Goal: Task Accomplishment & Management: Use online tool/utility

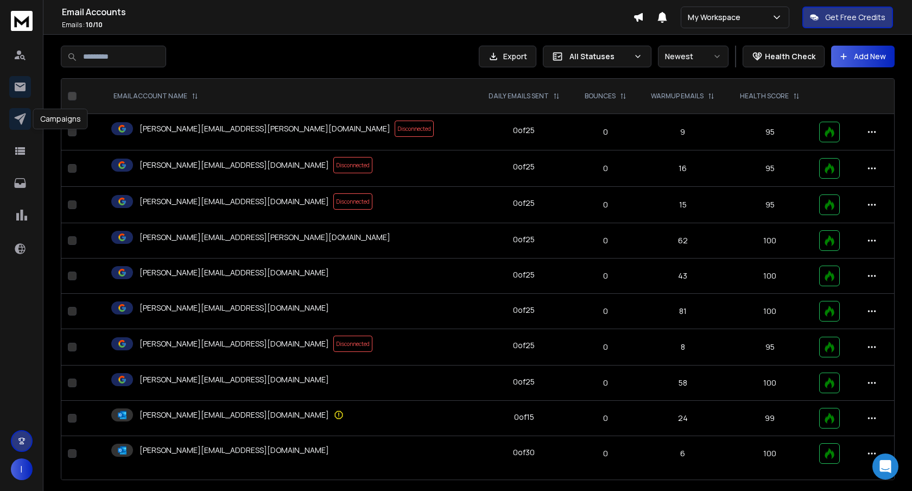
click at [26, 125] on link at bounding box center [20, 119] width 22 height 22
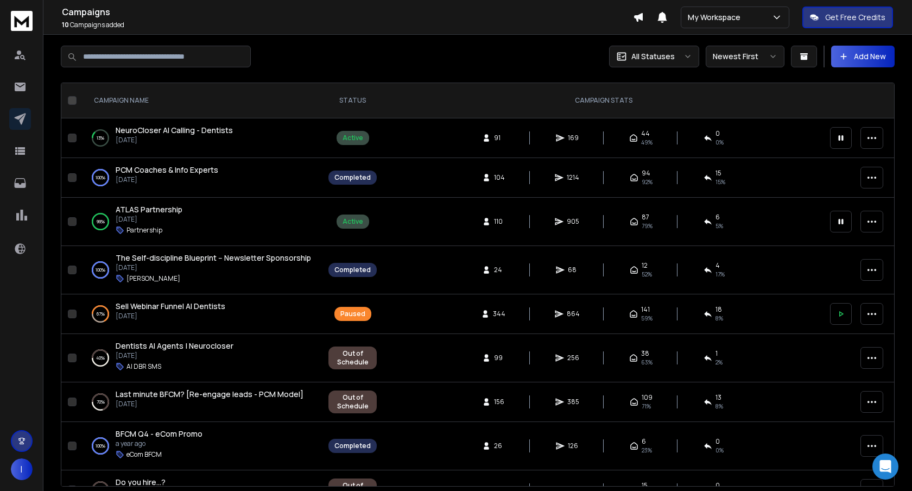
click at [223, 134] on span "NeuroCloser AI Calling - Dentists" at bounding box center [174, 130] width 117 height 10
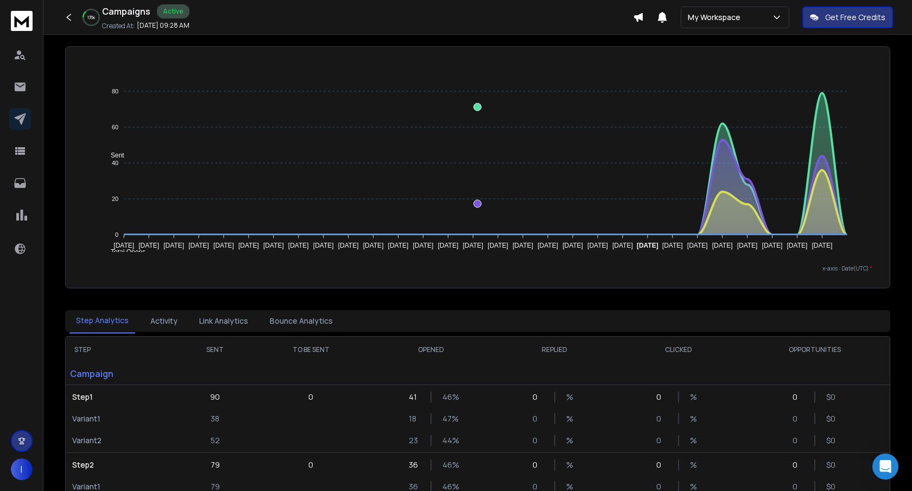
scroll to position [256, 0]
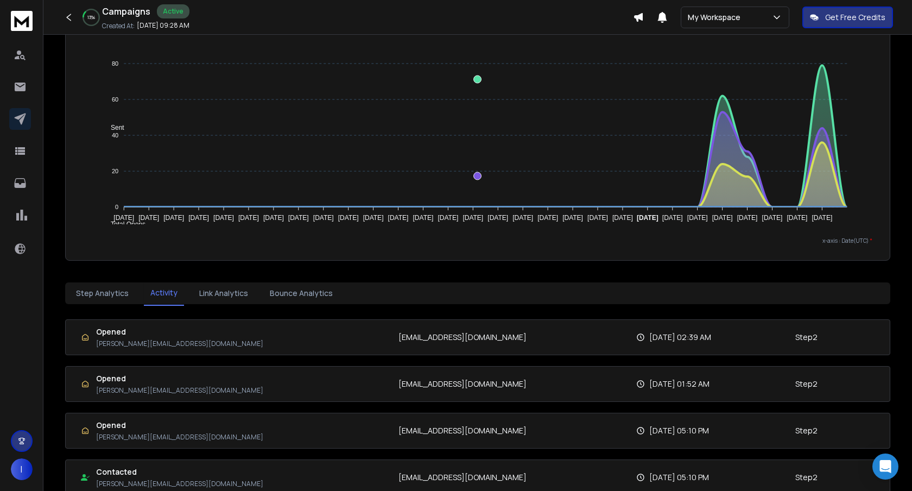
click at [173, 296] on button "Activity" at bounding box center [164, 293] width 40 height 25
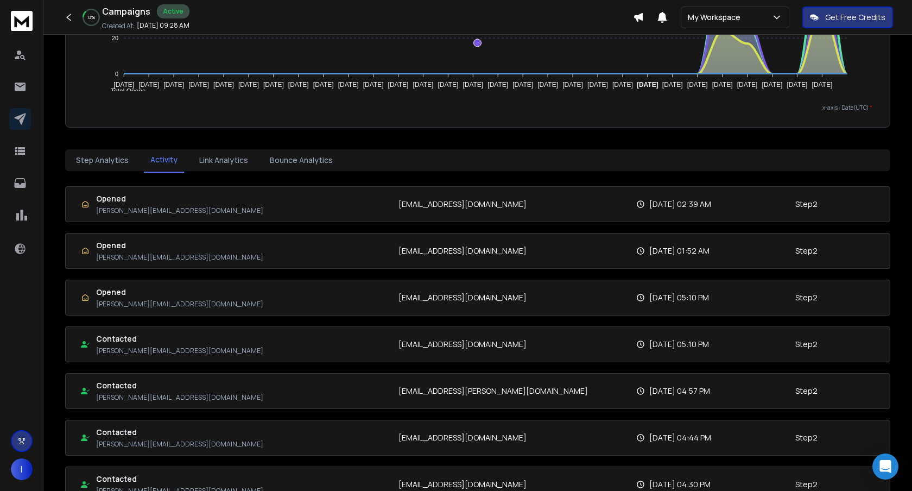
scroll to position [389, 0]
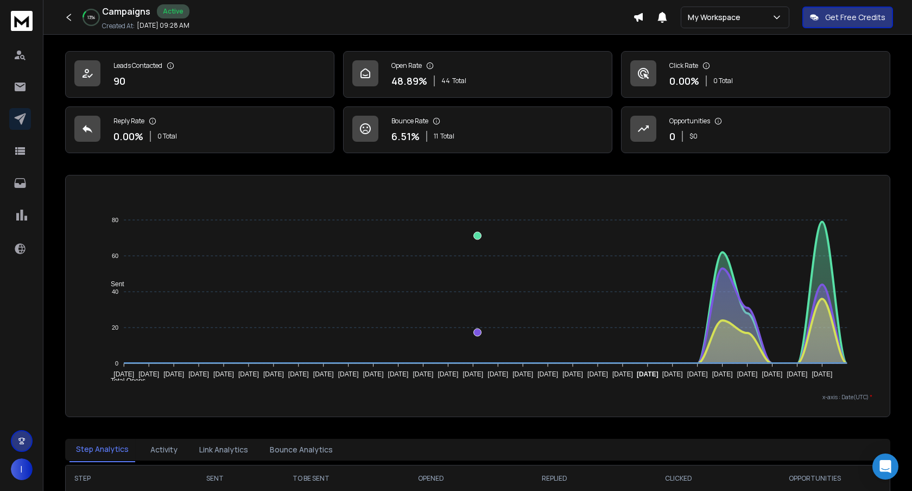
scroll to position [0, 0]
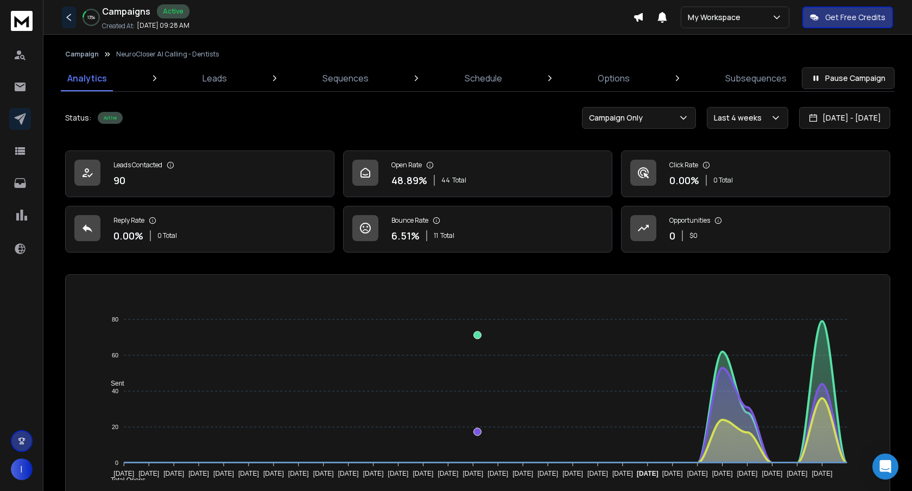
click at [66, 17] on icon at bounding box center [69, 17] width 10 height 10
